Goal: Communication & Community: Answer question/provide support

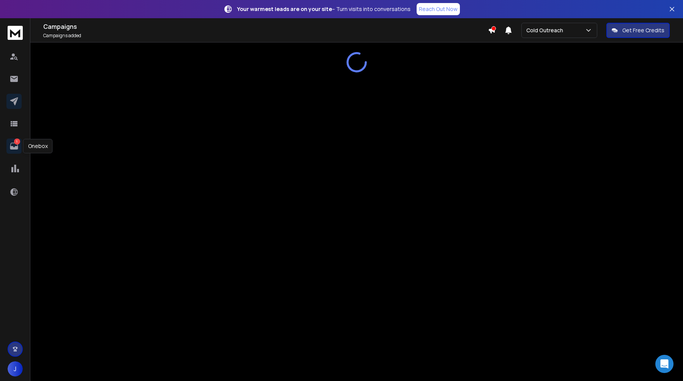
click at [15, 149] on icon at bounding box center [14, 146] width 8 height 7
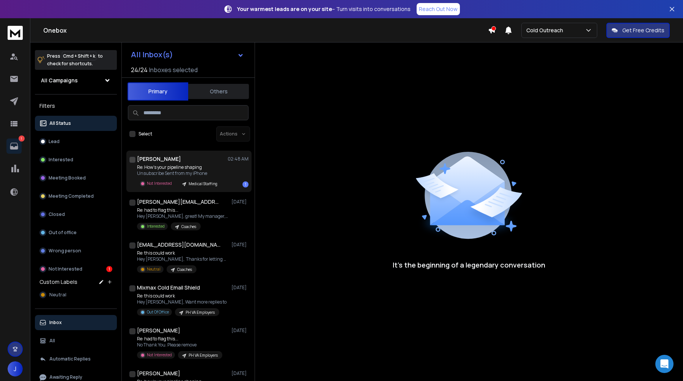
click at [200, 170] on p "Re: How's your pipeline shaping" at bounding box center [179, 167] width 85 height 6
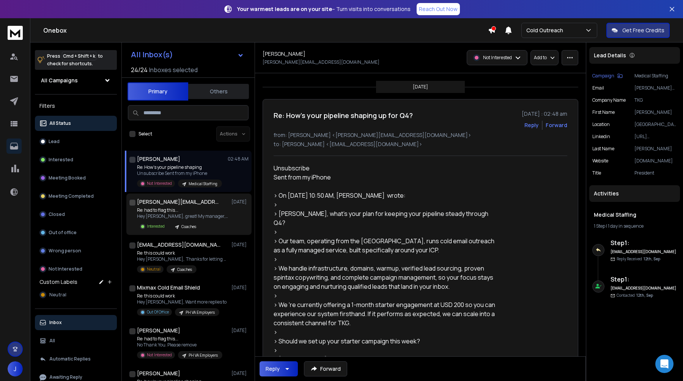
click at [169, 215] on p "Hey Josh, great! My manager, Janah," at bounding box center [182, 216] width 91 height 6
